Goal: Task Accomplishment & Management: Use online tool/utility

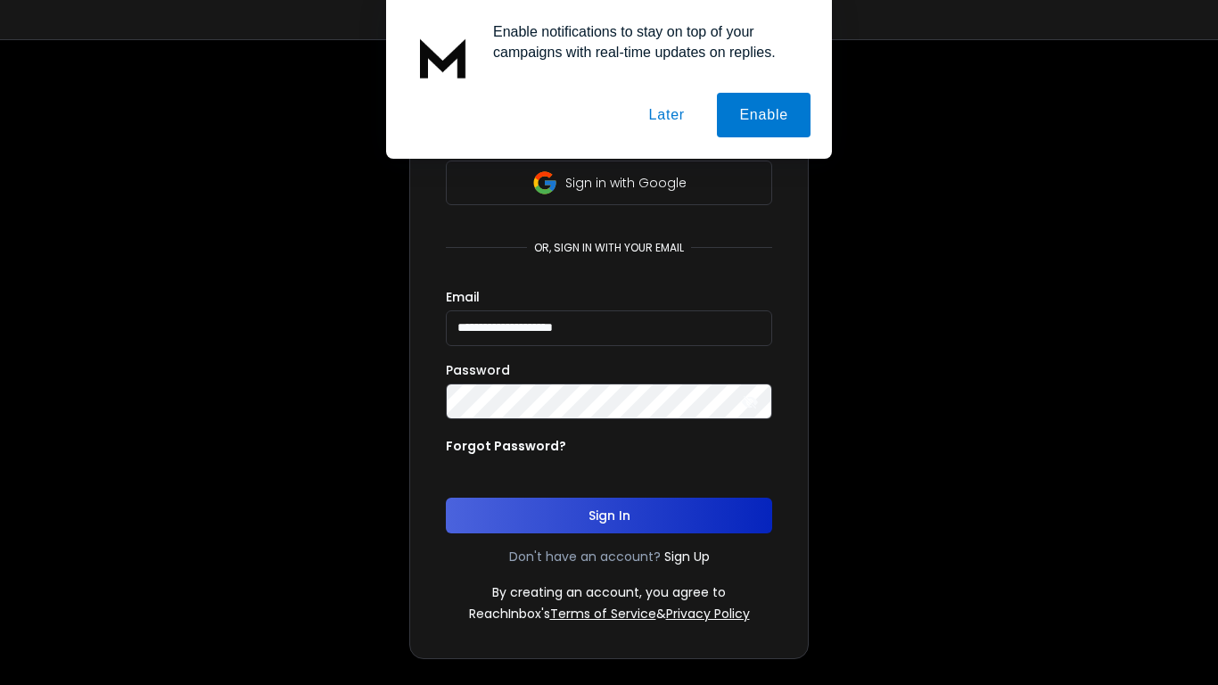
type input "**********"
click at [609, 515] on button "Sign In" at bounding box center [609, 516] width 326 height 36
